Goal: Navigation & Orientation: Find specific page/section

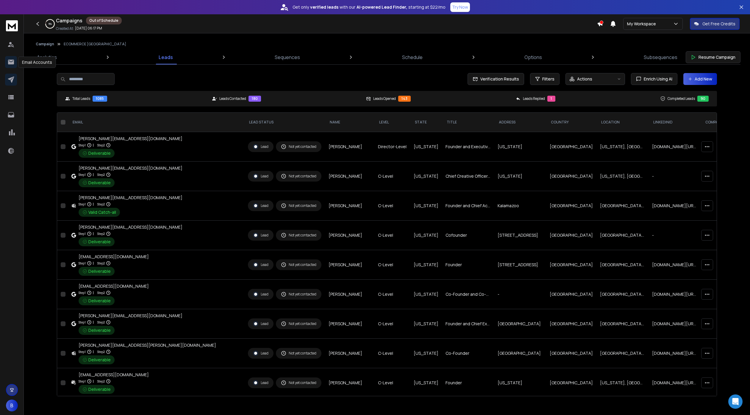
click at [10, 61] on icon at bounding box center [10, 61] width 7 height 7
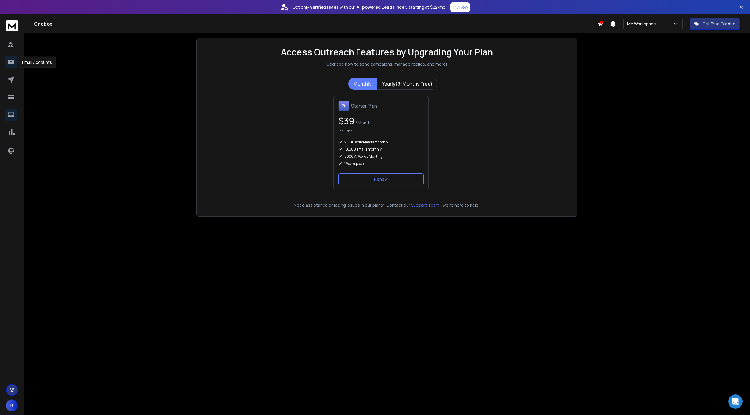
click at [8, 61] on icon at bounding box center [11, 62] width 6 height 5
click at [11, 97] on icon at bounding box center [10, 97] width 5 height 4
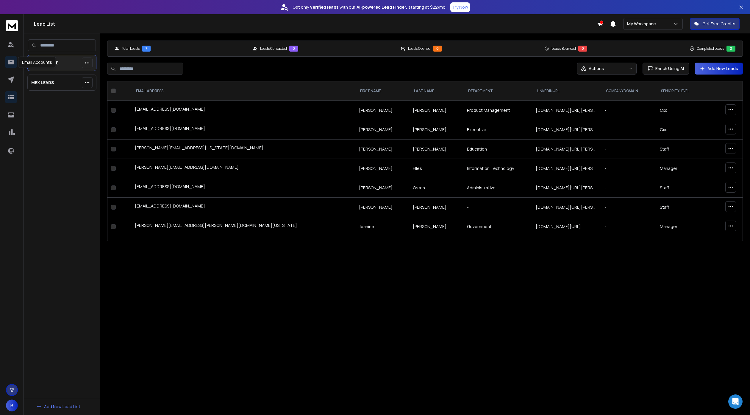
click at [12, 62] on icon at bounding box center [11, 62] width 6 height 5
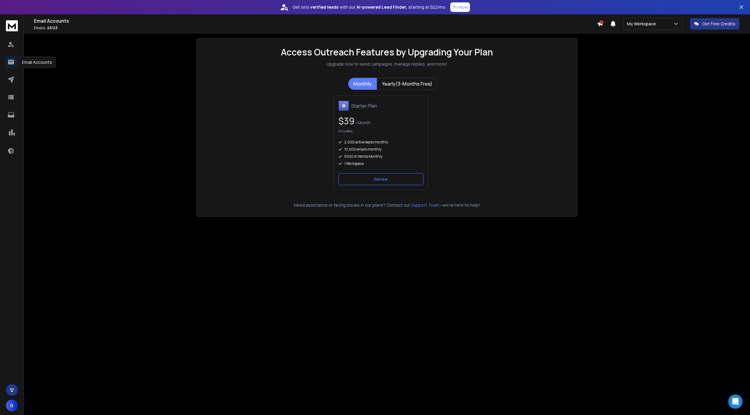
click at [11, 62] on icon at bounding box center [11, 62] width 6 height 5
click at [11, 96] on icon at bounding box center [10, 97] width 5 height 4
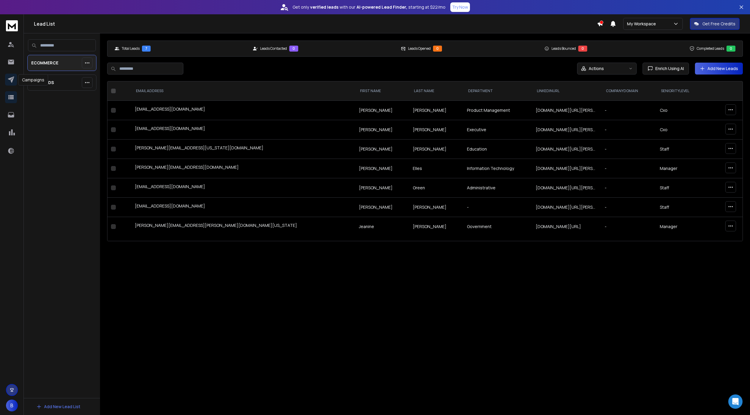
click at [14, 82] on icon at bounding box center [10, 79] width 7 height 7
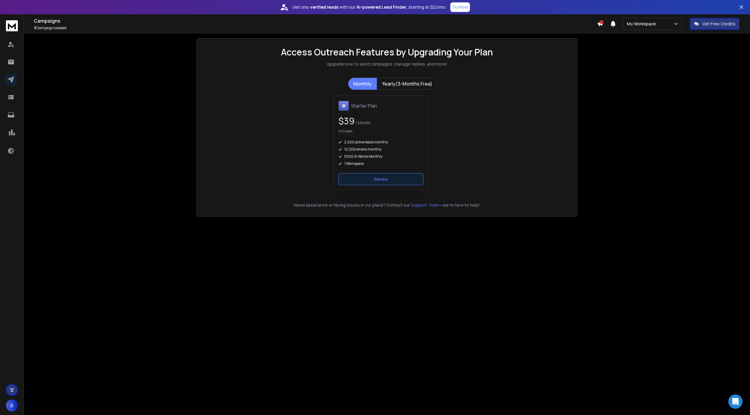
click at [392, 181] on button "Renew" at bounding box center [381, 179] width 85 height 12
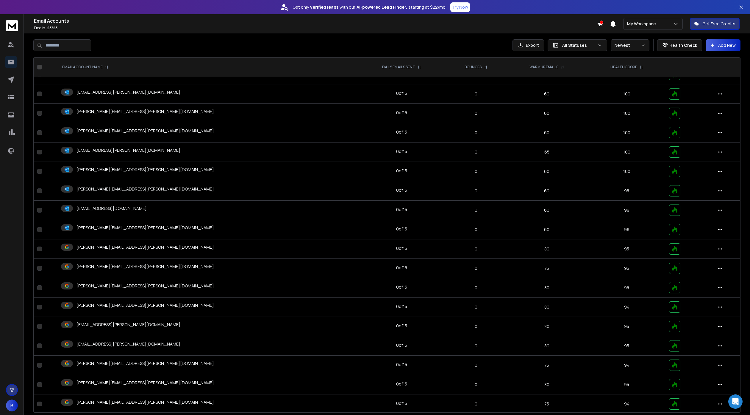
scroll to position [91, 0]
